Goal: Task Accomplishment & Management: Use online tool/utility

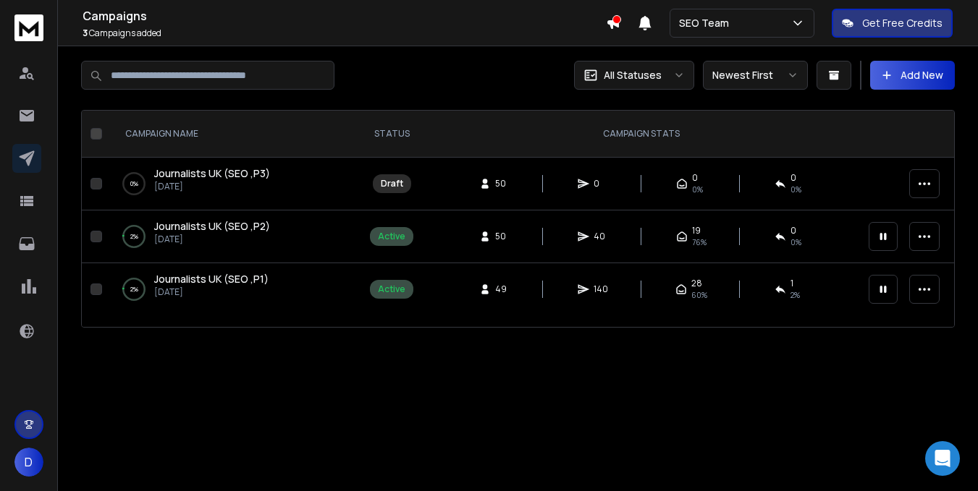
click at [688, 410] on div "Campaigns 3 Campaigns Added All Statuses Newest First Add New CAMPAIGN NAME STA…" at bounding box center [518, 306] width 874 height 491
click at [295, 366] on div "Campaigns 3 Campaigns Added All Statuses Newest First Add New CAMPAIGN NAME STA…" at bounding box center [518, 306] width 874 height 491
click at [620, 383] on div "Campaigns 3 Campaigns Added All Statuses Newest First Add New CAMPAIGN NAME STA…" at bounding box center [518, 306] width 874 height 491
click at [924, 234] on icon "button" at bounding box center [924, 236] width 14 height 14
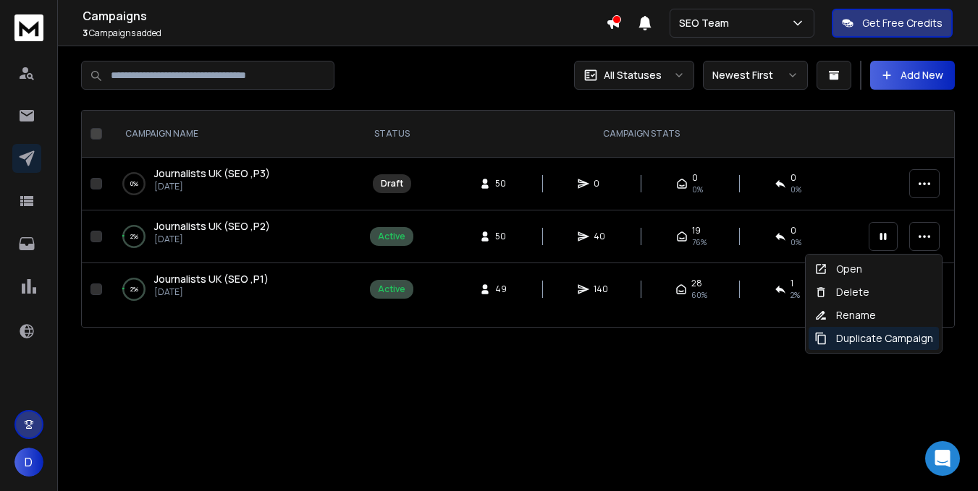
click at [810, 409] on div "Campaigns 3 Campaigns Added All Statuses Newest First Add New CAMPAIGN NAME STA…" at bounding box center [518, 306] width 874 height 491
